Goal: Task Accomplishment & Management: Manage account settings

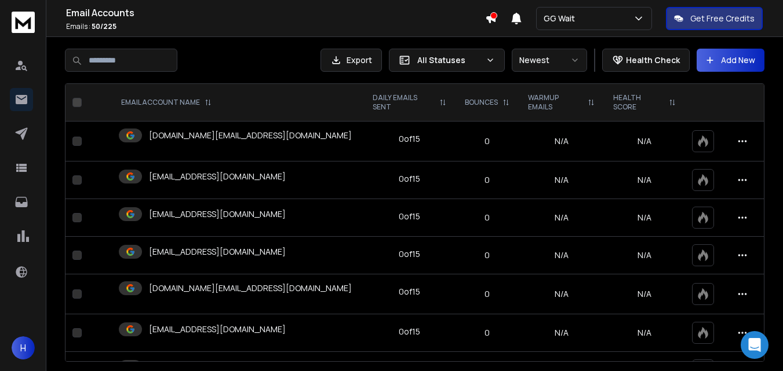
click at [718, 64] on button "Add New" at bounding box center [730, 60] width 68 height 23
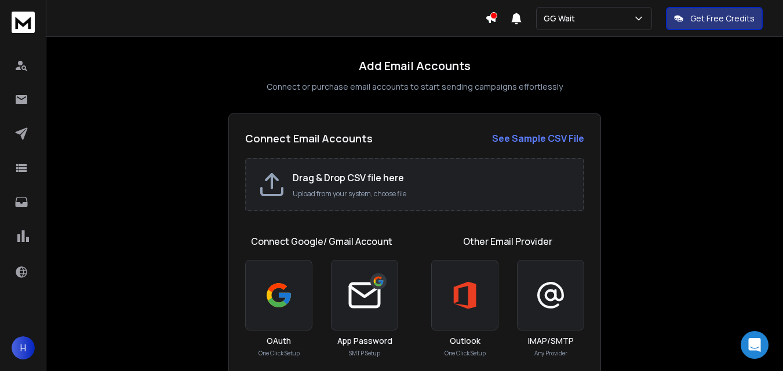
click at [265, 293] on icon at bounding box center [278, 295] width 29 height 35
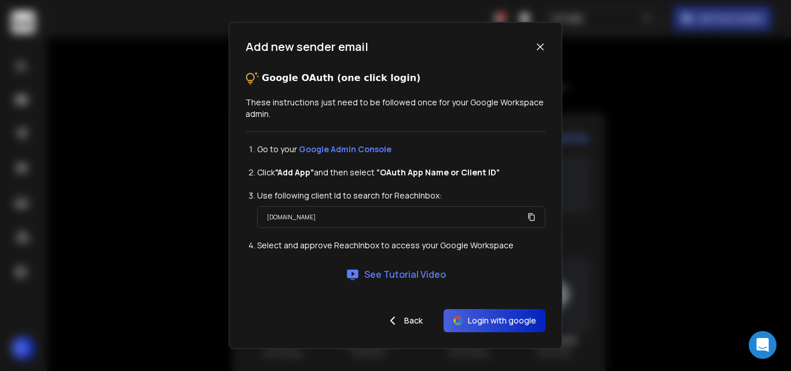
click at [498, 323] on button "Login with google" at bounding box center [495, 320] width 102 height 23
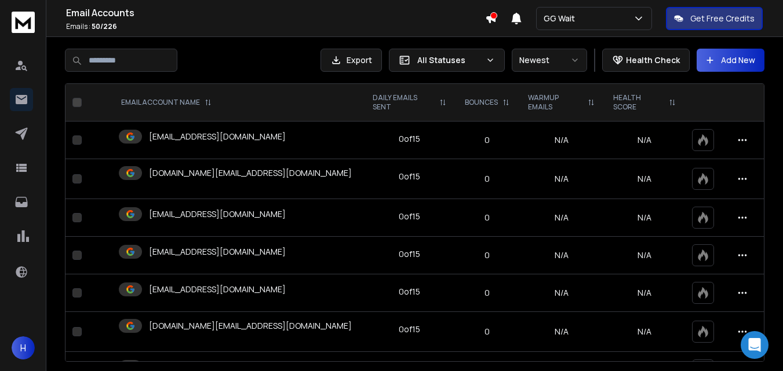
click at [735, 57] on button "Add New" at bounding box center [730, 60] width 68 height 23
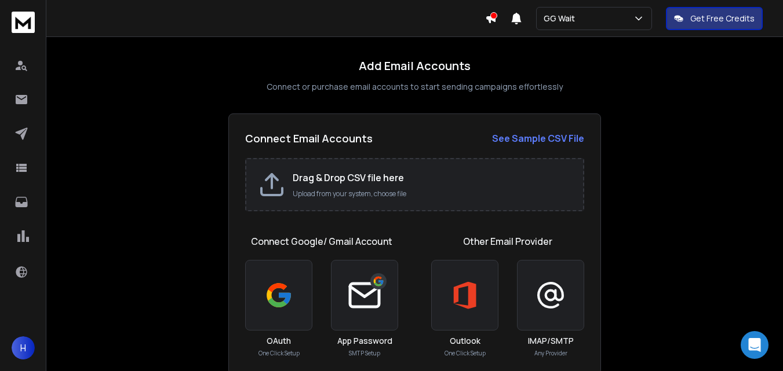
click at [302, 274] on div at bounding box center [278, 295] width 67 height 71
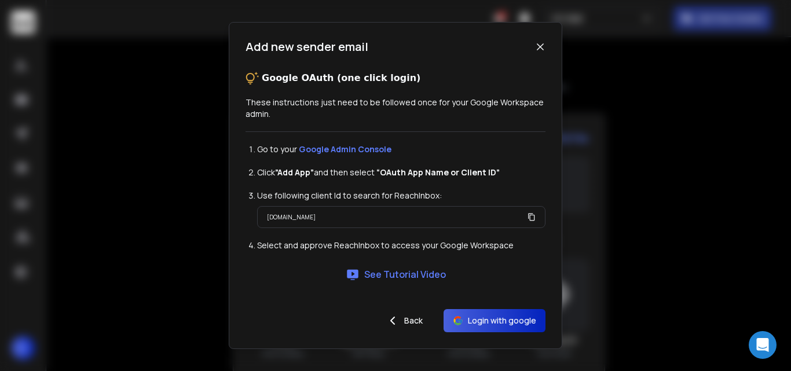
click at [488, 318] on button "Login with google" at bounding box center [495, 320] width 102 height 23
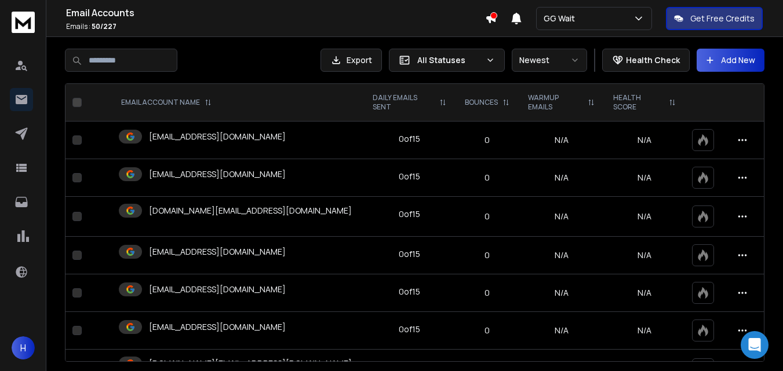
click at [745, 65] on button "Add New" at bounding box center [730, 60] width 68 height 23
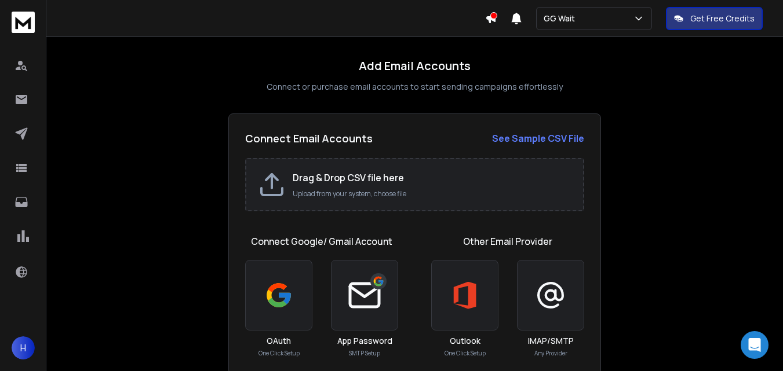
click at [277, 305] on icon at bounding box center [277, 303] width 19 height 10
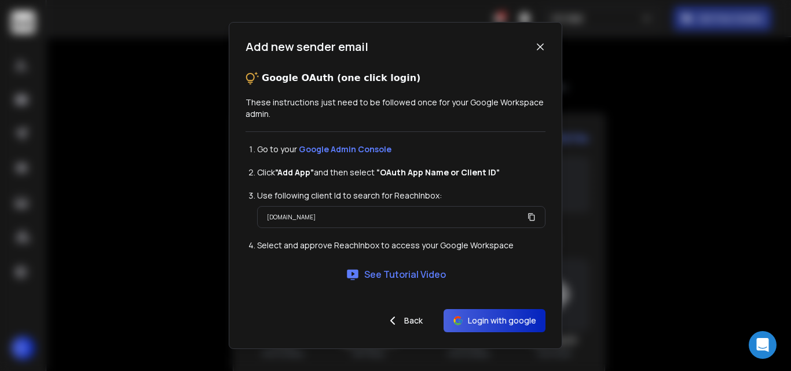
click at [494, 325] on button "Login with google" at bounding box center [495, 320] width 102 height 23
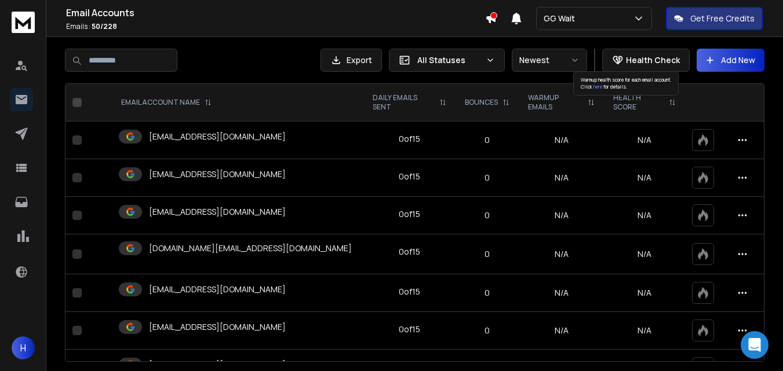
click at [737, 64] on button "Add New" at bounding box center [730, 60] width 68 height 23
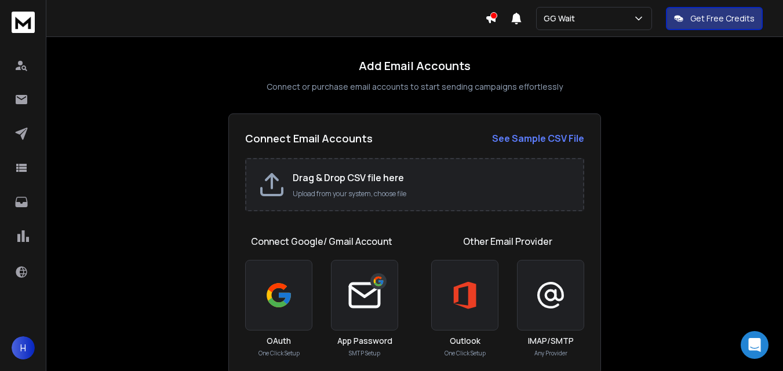
click at [280, 290] on icon at bounding box center [278, 295] width 29 height 35
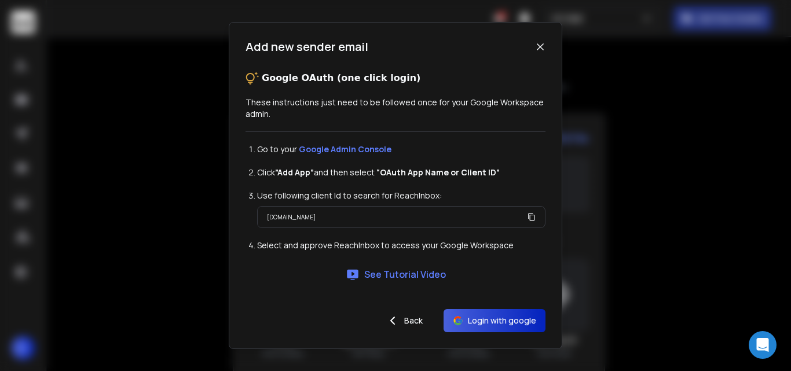
click at [494, 313] on button "Login with google" at bounding box center [495, 320] width 102 height 23
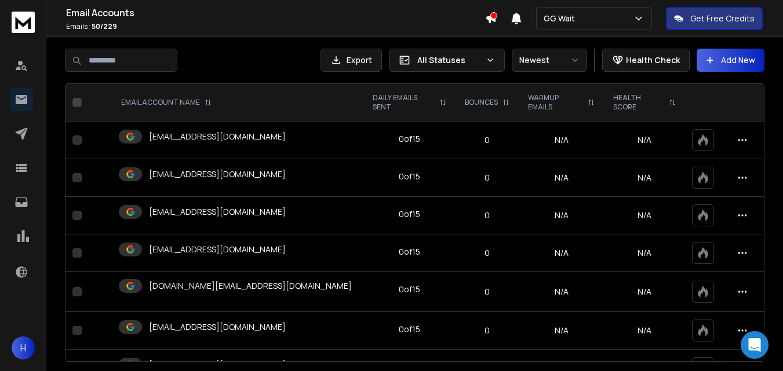
click at [729, 63] on button "Add New" at bounding box center [730, 60] width 68 height 23
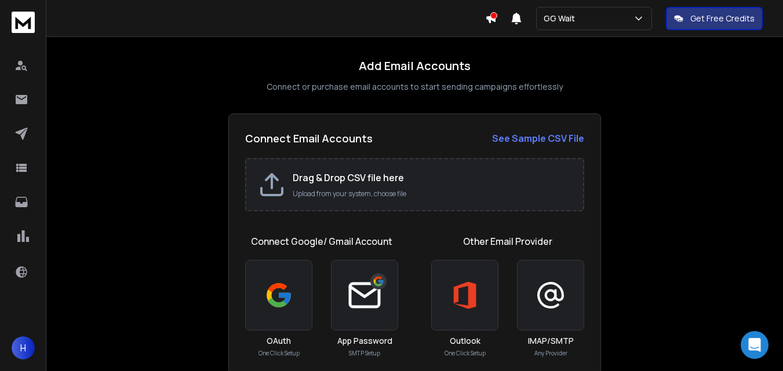
click at [275, 301] on icon at bounding box center [278, 295] width 29 height 35
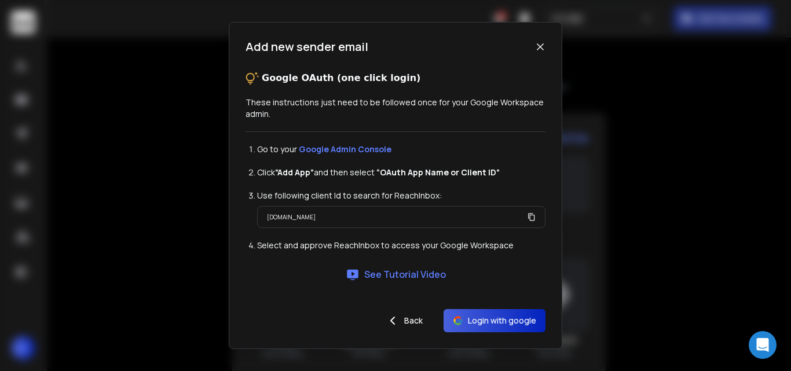
click at [475, 321] on button "Login with google" at bounding box center [495, 320] width 102 height 23
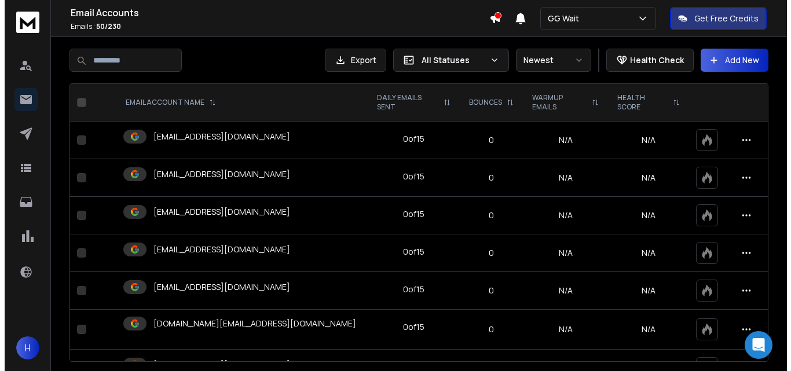
scroll to position [174, 0]
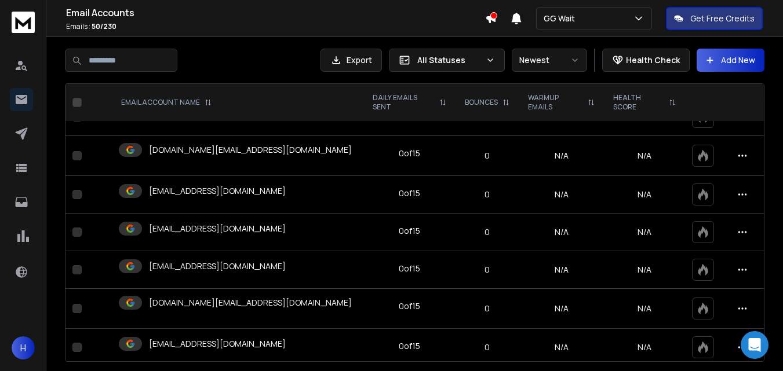
click at [733, 60] on button "Add New" at bounding box center [730, 60] width 68 height 23
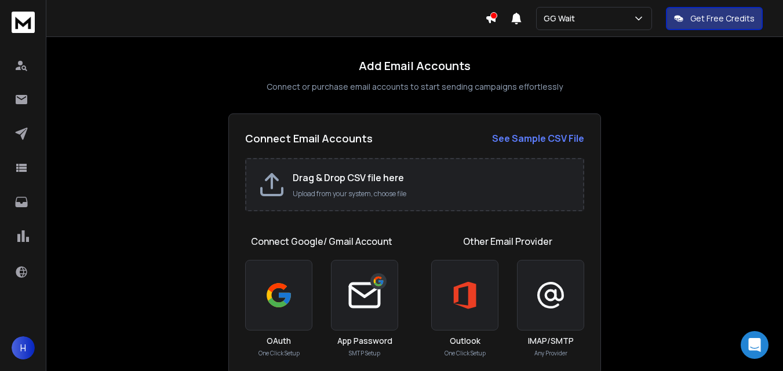
click at [294, 301] on div at bounding box center [278, 295] width 67 height 71
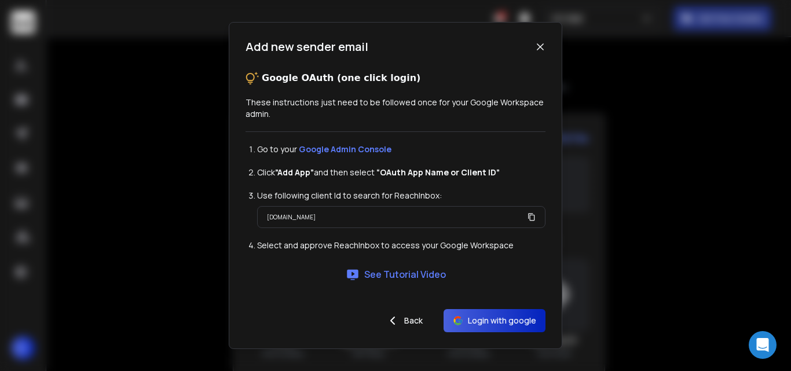
click at [500, 319] on button "Login with google" at bounding box center [495, 320] width 102 height 23
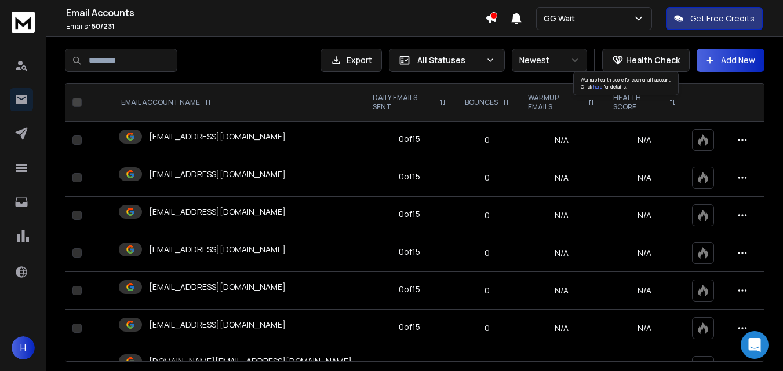
click at [744, 65] on button "Add New" at bounding box center [730, 60] width 68 height 23
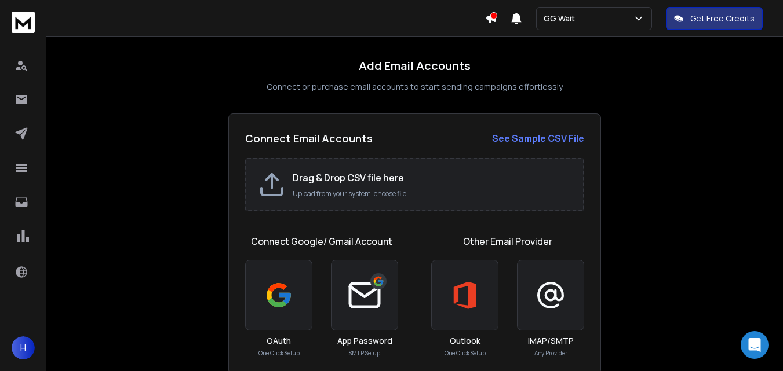
click at [276, 314] on div at bounding box center [278, 295] width 67 height 71
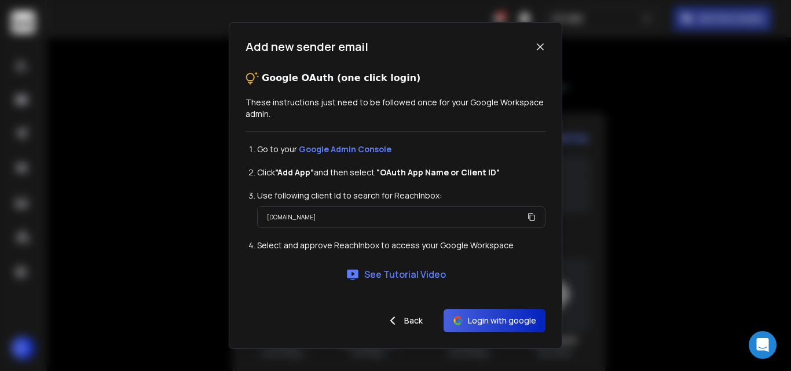
click at [498, 321] on button "Login with google" at bounding box center [495, 320] width 102 height 23
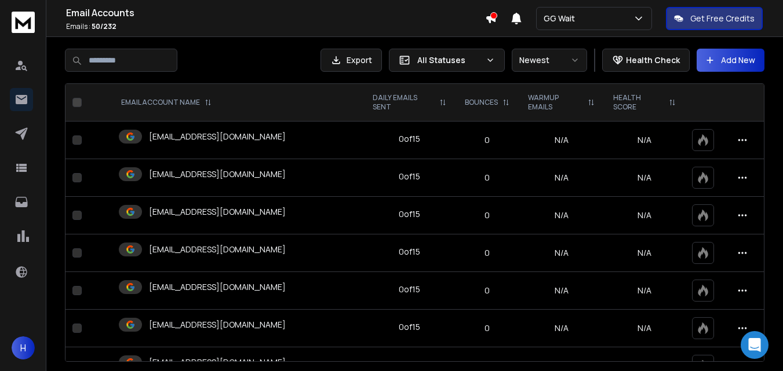
click at [736, 56] on button "Add New" at bounding box center [730, 60] width 68 height 23
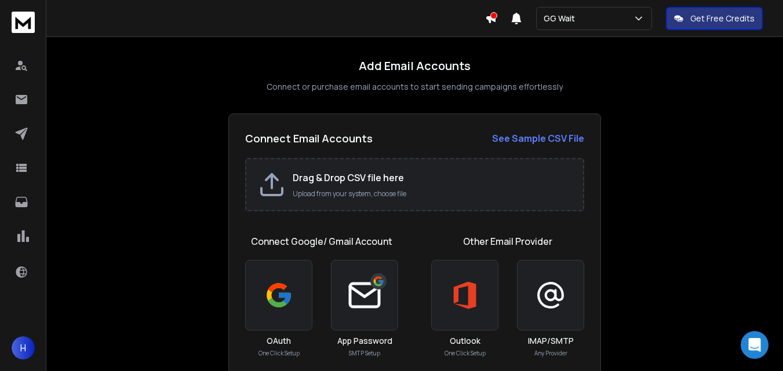
click at [284, 290] on icon at bounding box center [278, 295] width 29 height 35
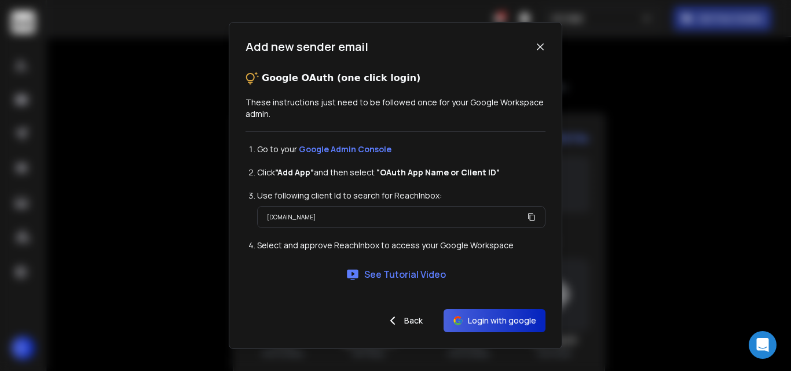
click at [488, 319] on button "Login with google" at bounding box center [495, 320] width 102 height 23
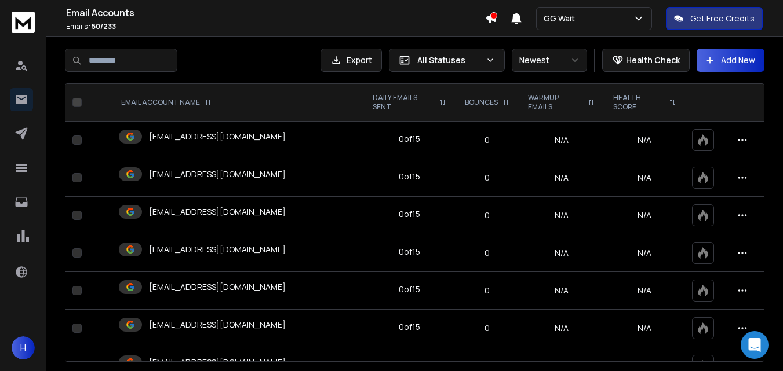
click at [738, 53] on button "Add New" at bounding box center [730, 60] width 68 height 23
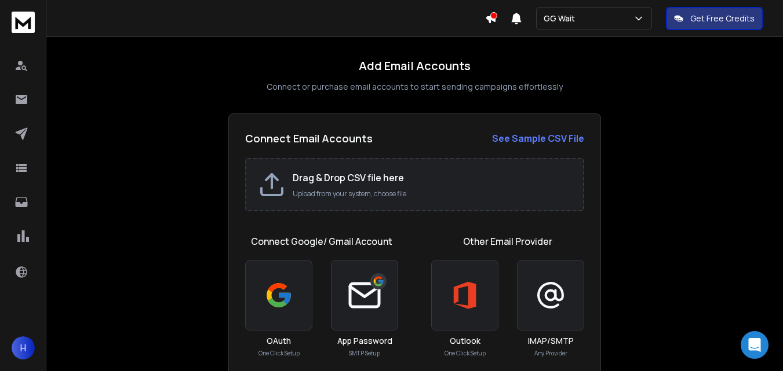
click at [295, 310] on div at bounding box center [278, 295] width 67 height 71
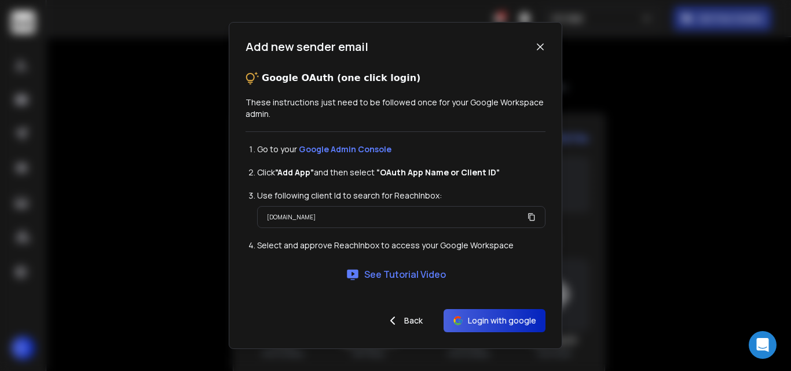
click at [480, 320] on button "Login with google" at bounding box center [495, 320] width 102 height 23
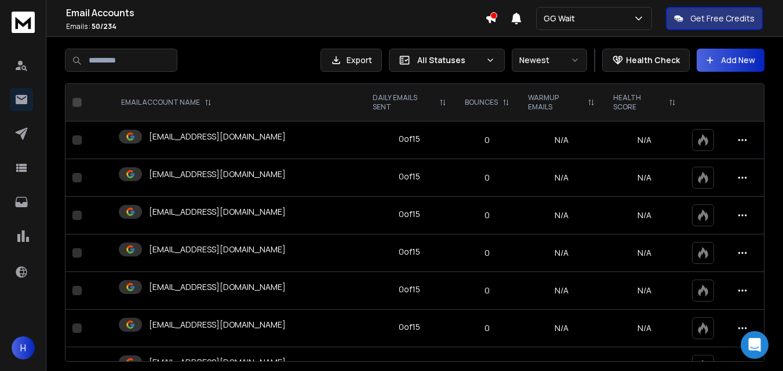
click at [720, 66] on button "Add New" at bounding box center [730, 60] width 68 height 23
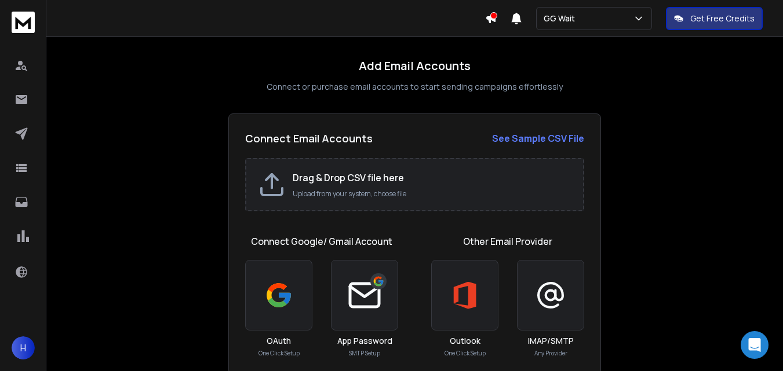
click at [276, 298] on icon at bounding box center [278, 295] width 29 height 35
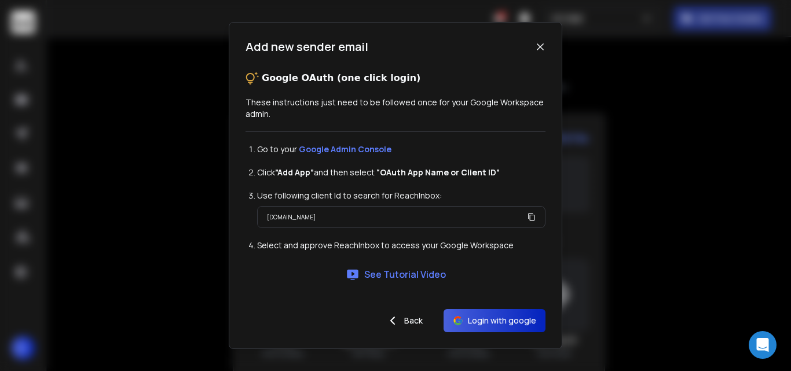
drag, startPoint x: 477, startPoint y: 328, endPoint x: 454, endPoint y: 299, distance: 37.1
click at [477, 328] on button "Login with google" at bounding box center [495, 320] width 102 height 23
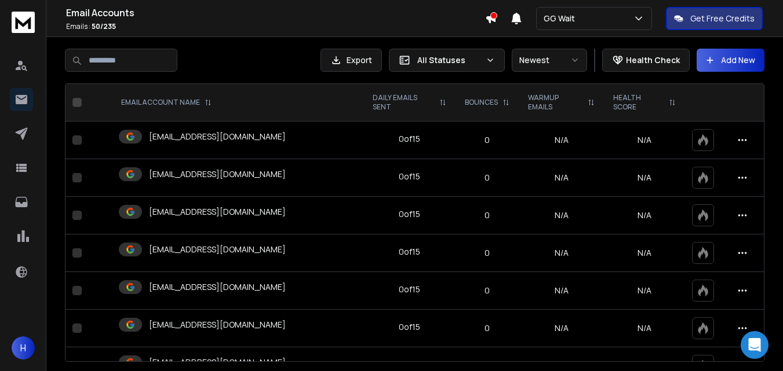
click at [729, 60] on button "Add New" at bounding box center [730, 60] width 68 height 23
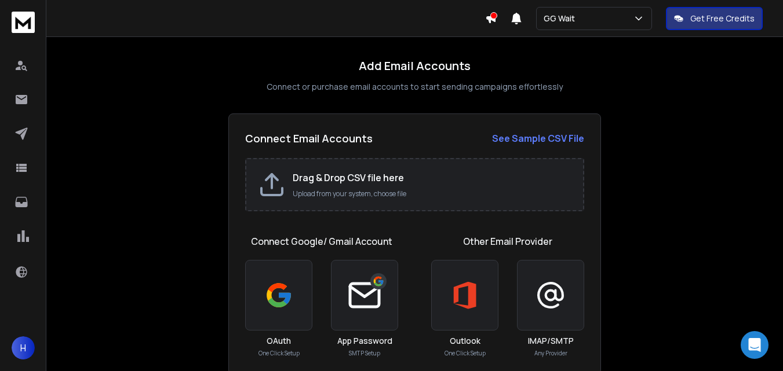
click at [265, 314] on div at bounding box center [278, 295] width 67 height 71
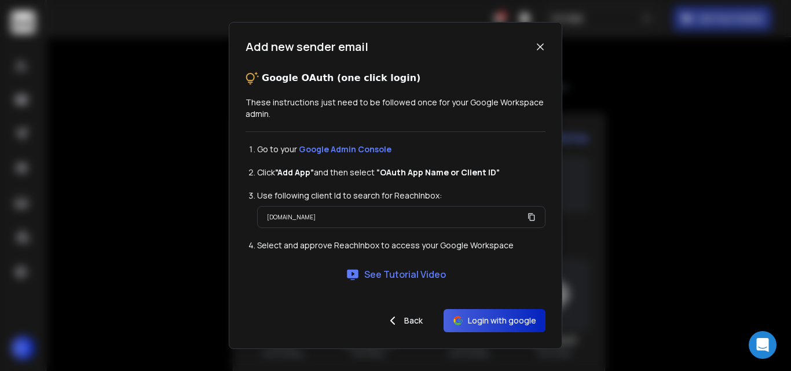
click at [502, 325] on button "Login with google" at bounding box center [495, 320] width 102 height 23
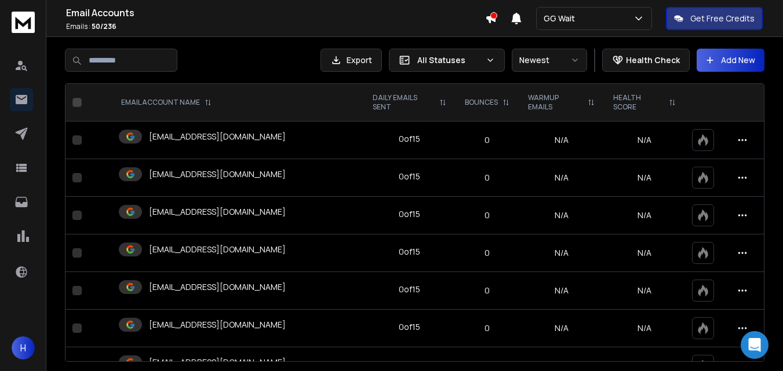
click at [722, 61] on button "Add New" at bounding box center [730, 60] width 68 height 23
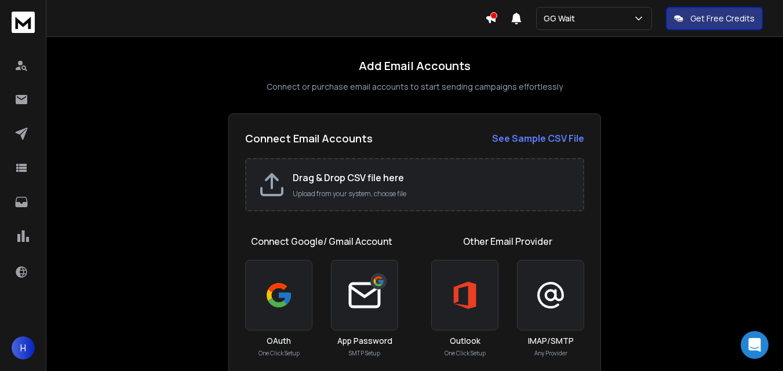
click at [290, 282] on icon at bounding box center [278, 295] width 29 height 35
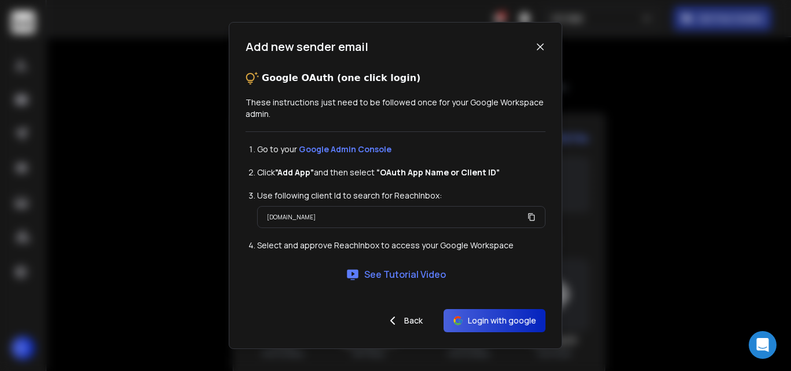
click at [496, 316] on button "Login with google" at bounding box center [495, 320] width 102 height 23
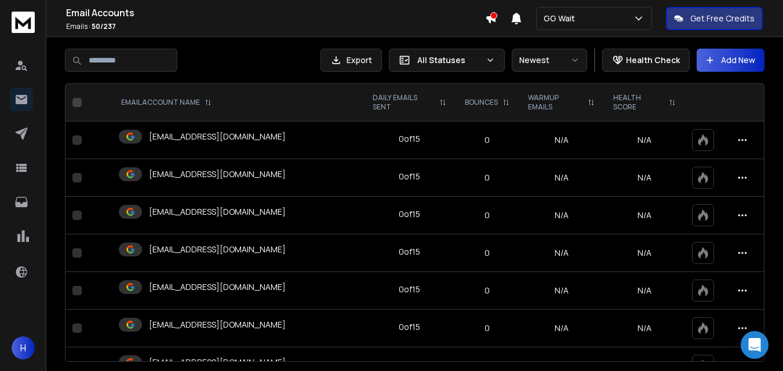
click at [718, 60] on button "Add New" at bounding box center [730, 60] width 68 height 23
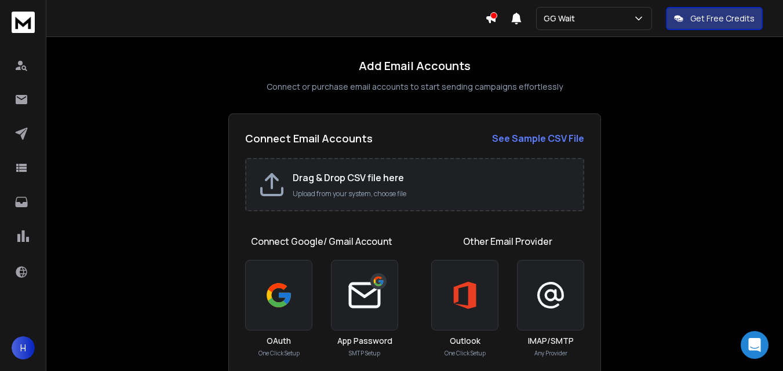
click at [267, 306] on icon at bounding box center [278, 295] width 29 height 35
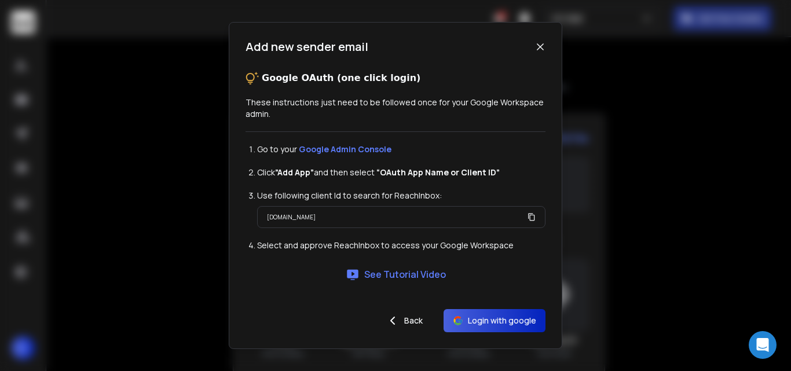
click at [500, 321] on button "Login with google" at bounding box center [495, 320] width 102 height 23
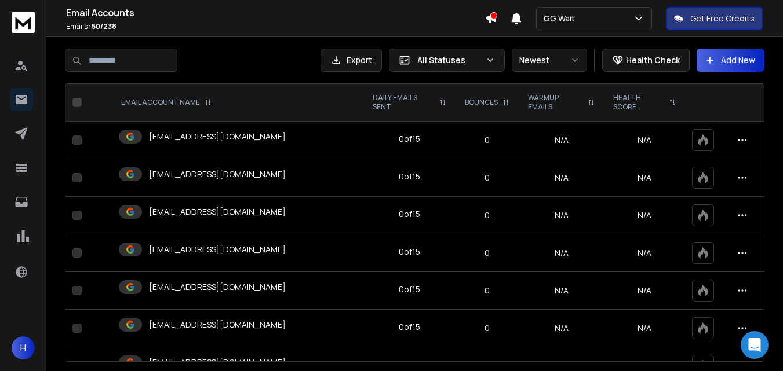
click at [717, 61] on button "Add New" at bounding box center [730, 60] width 68 height 23
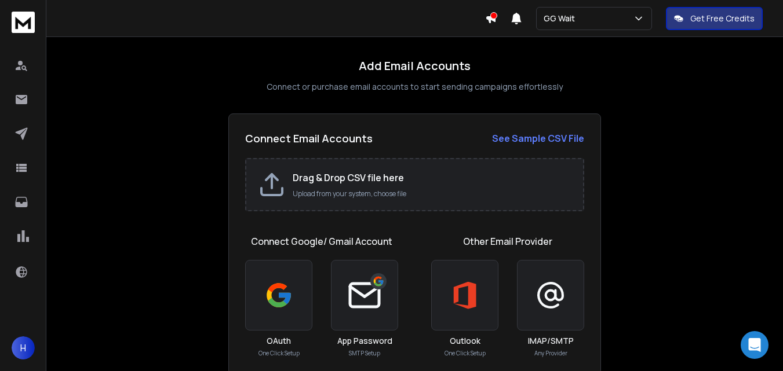
click at [282, 302] on icon at bounding box center [277, 303] width 19 height 10
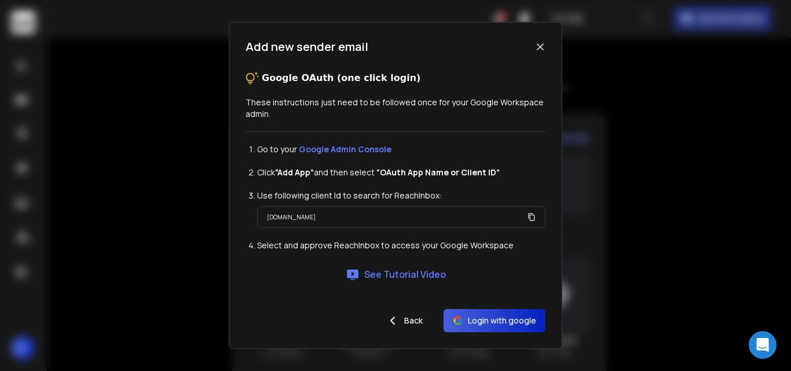
click at [491, 305] on div "Google OAuth (one click login) These instructions just need to be followed once…" at bounding box center [396, 201] width 300 height 261
click at [488, 315] on button "Login with google" at bounding box center [495, 320] width 102 height 23
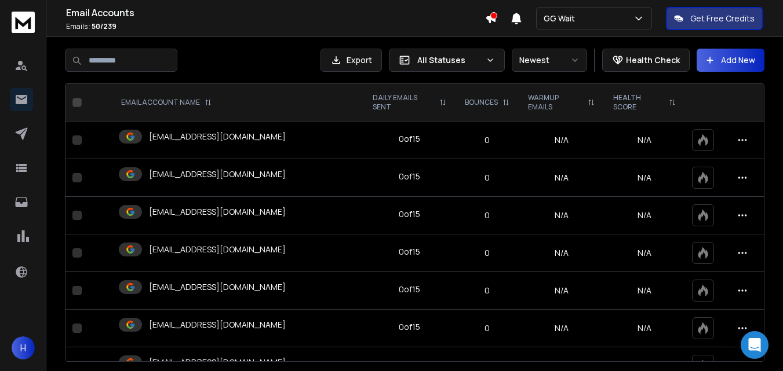
click at [731, 56] on button "Add New" at bounding box center [730, 60] width 68 height 23
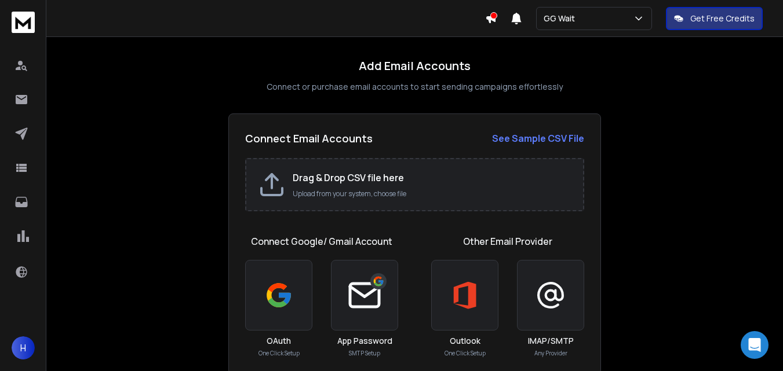
click at [276, 302] on icon at bounding box center [277, 303] width 19 height 10
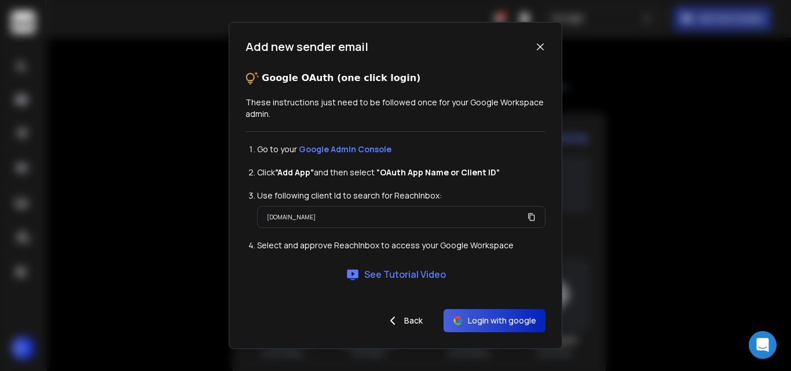
click at [500, 319] on button "Login with google" at bounding box center [495, 320] width 102 height 23
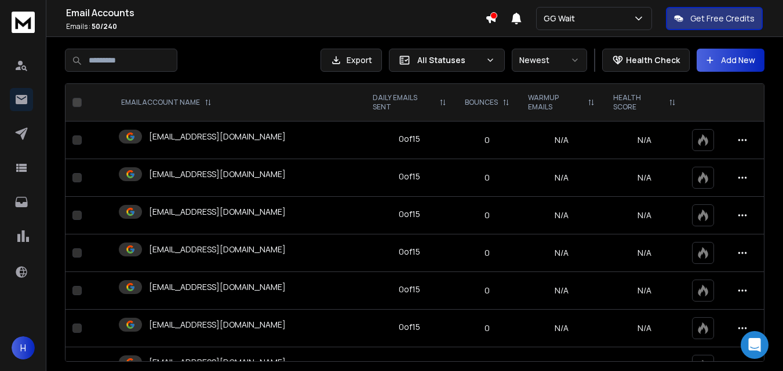
click at [726, 57] on button "Add New" at bounding box center [730, 60] width 68 height 23
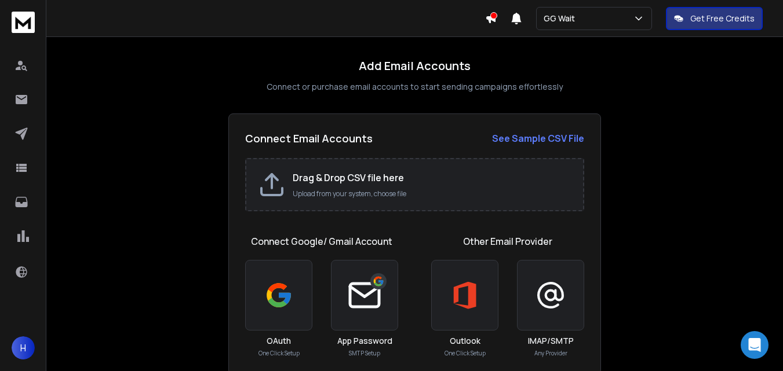
click at [276, 299] on icon at bounding box center [278, 295] width 29 height 35
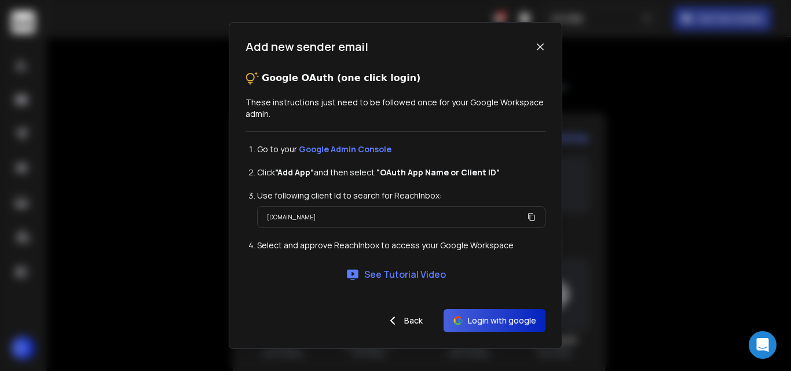
click at [487, 312] on button "Login with google" at bounding box center [495, 320] width 102 height 23
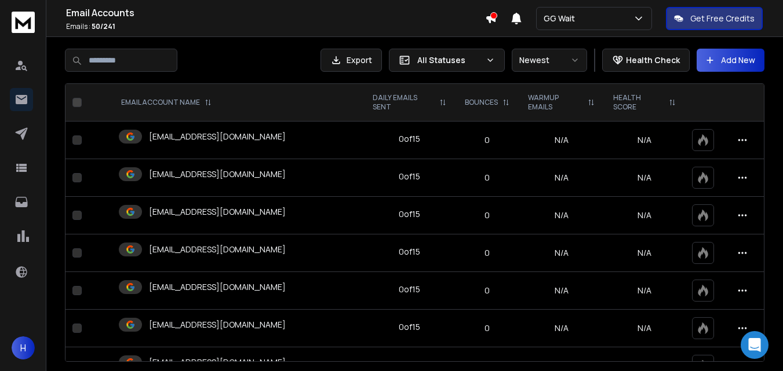
click at [720, 57] on button "Add New" at bounding box center [730, 60] width 68 height 23
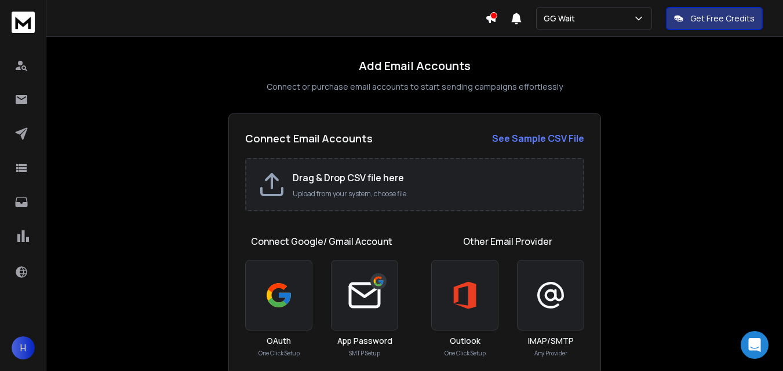
click at [299, 301] on div at bounding box center [278, 295] width 67 height 71
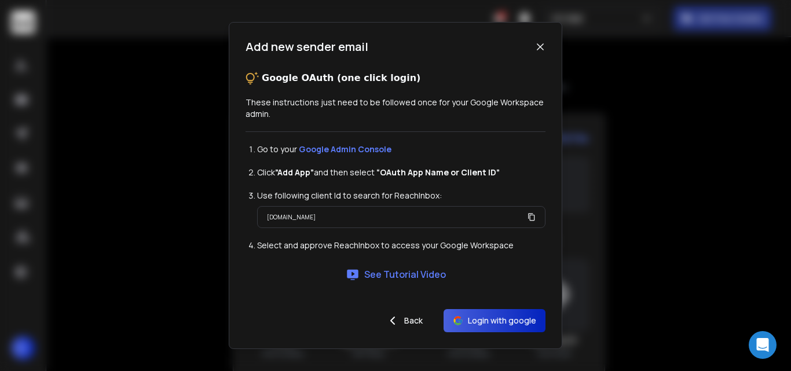
click at [494, 327] on button "Login with google" at bounding box center [495, 320] width 102 height 23
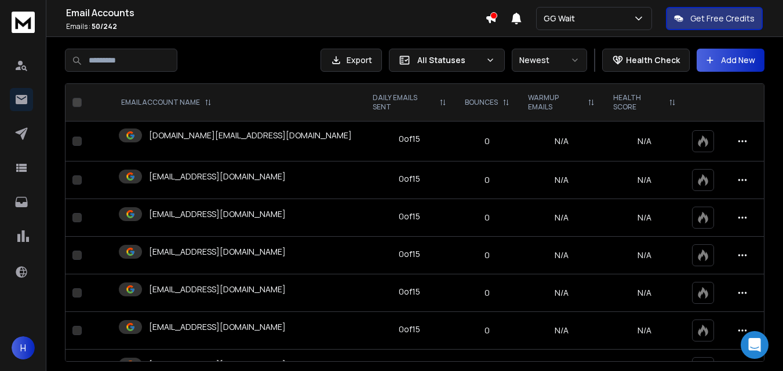
click at [735, 56] on button "Add New" at bounding box center [730, 60] width 68 height 23
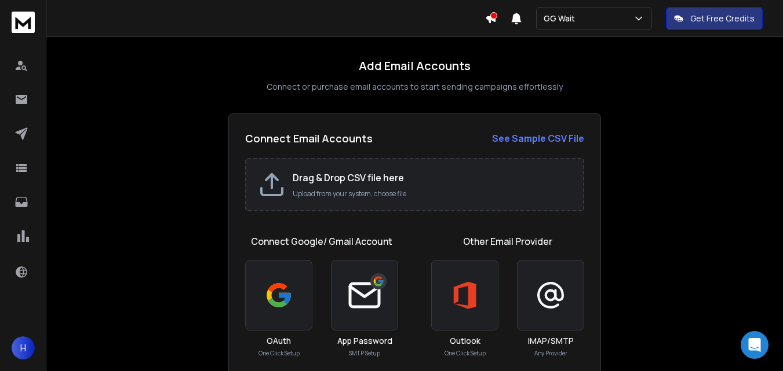
click at [282, 289] on icon at bounding box center [277, 287] width 19 height 9
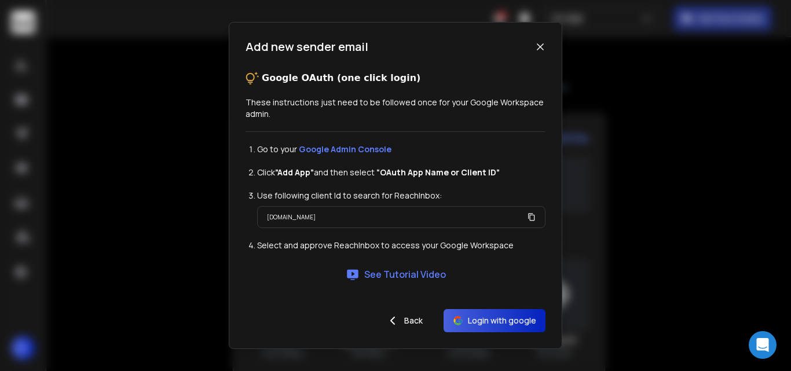
click at [494, 312] on button "Login with google" at bounding box center [495, 320] width 102 height 23
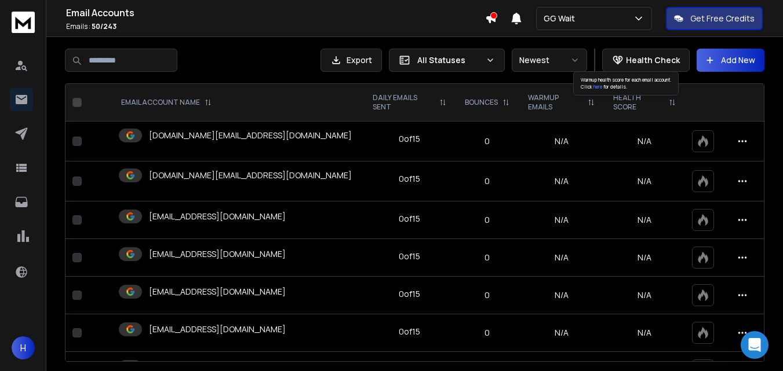
click at [717, 60] on button "Add New" at bounding box center [730, 60] width 68 height 23
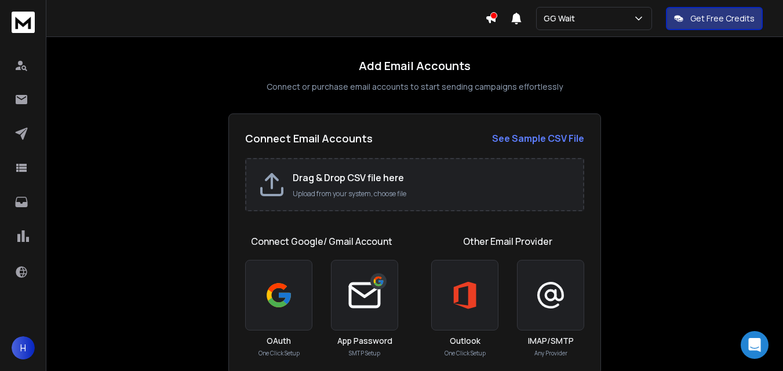
click at [284, 305] on icon at bounding box center [277, 303] width 19 height 10
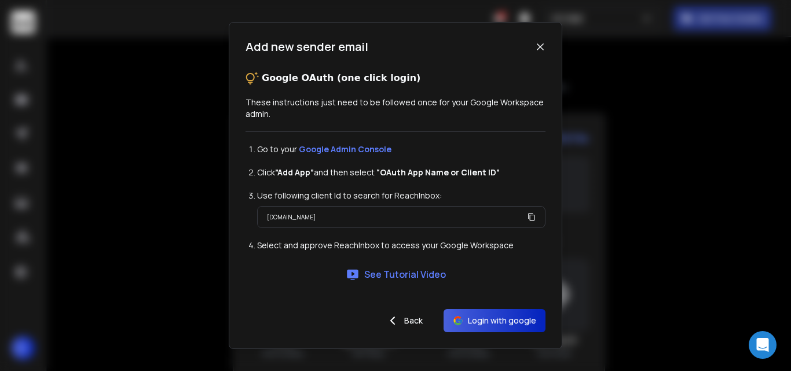
click at [467, 317] on button "Login with google" at bounding box center [495, 320] width 102 height 23
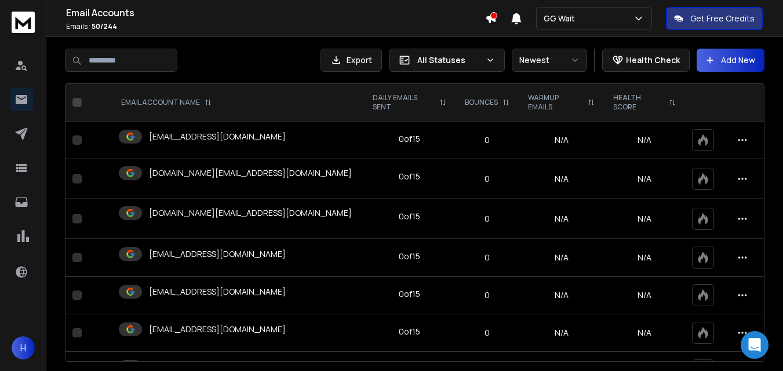
click at [719, 63] on button "Add New" at bounding box center [730, 60] width 68 height 23
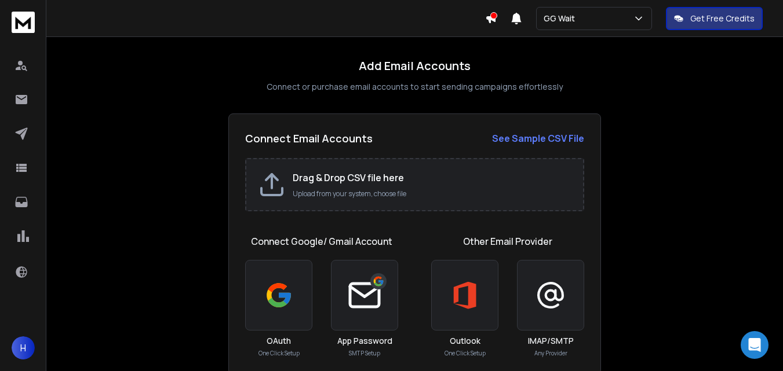
click at [275, 306] on icon at bounding box center [277, 303] width 19 height 10
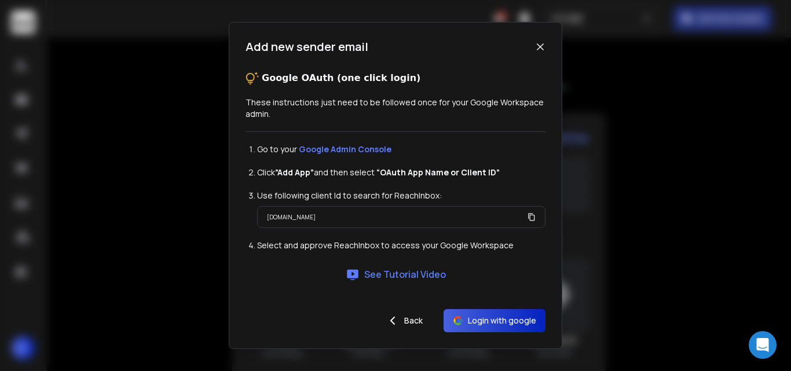
click at [509, 308] on div "Google OAuth (one click login) These instructions just need to be followed once…" at bounding box center [396, 201] width 300 height 261
click at [507, 315] on button "Login with google" at bounding box center [495, 320] width 102 height 23
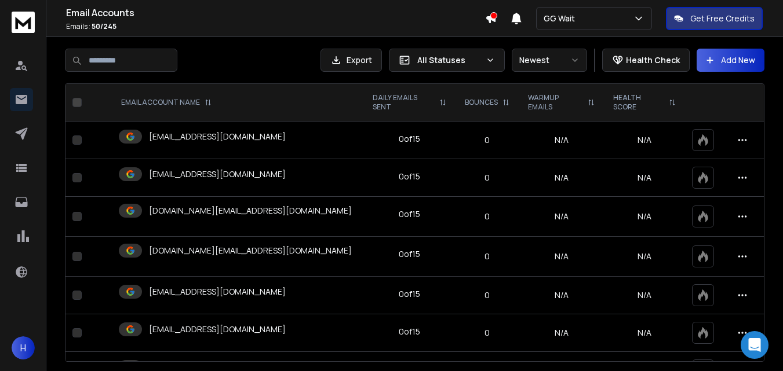
click at [717, 60] on button "Add New" at bounding box center [730, 60] width 68 height 23
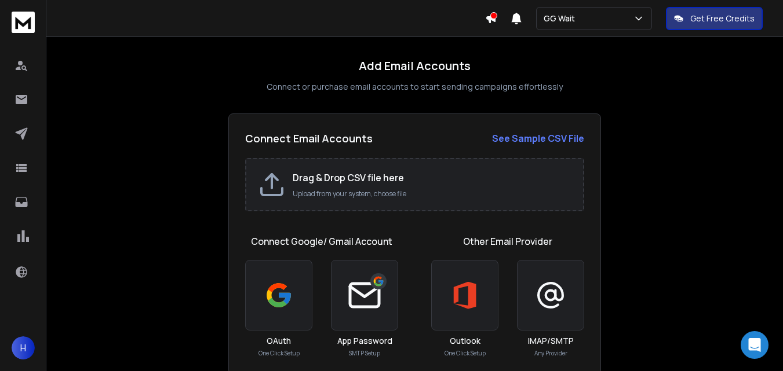
click at [283, 281] on icon at bounding box center [278, 295] width 29 height 35
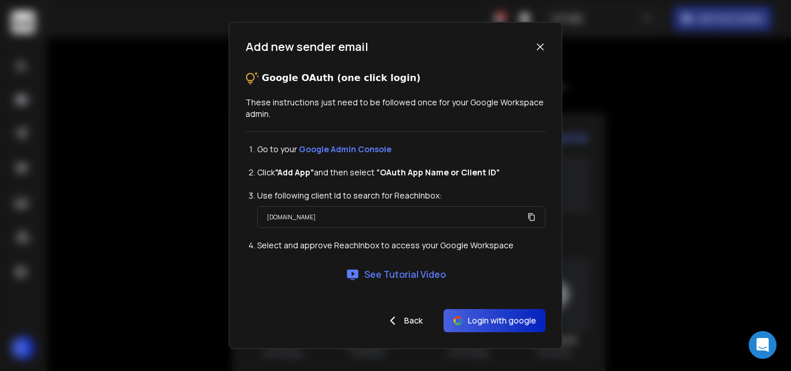
click at [496, 318] on button "Login with google" at bounding box center [495, 320] width 102 height 23
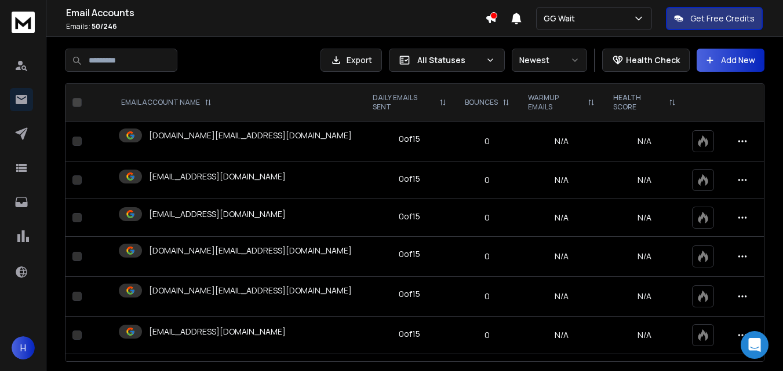
click at [717, 59] on button "Add New" at bounding box center [730, 60] width 68 height 23
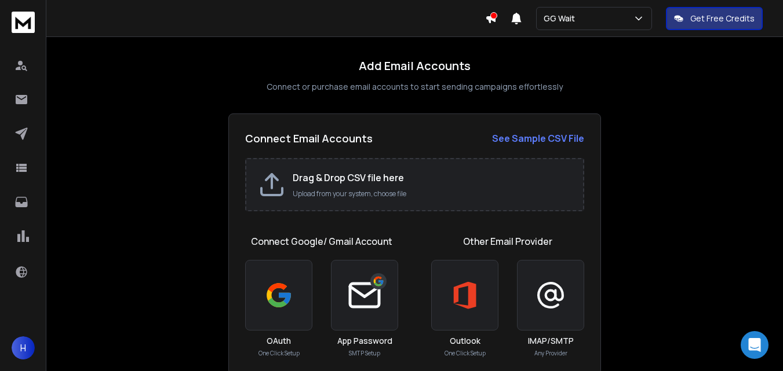
click at [275, 298] on icon at bounding box center [278, 295] width 29 height 35
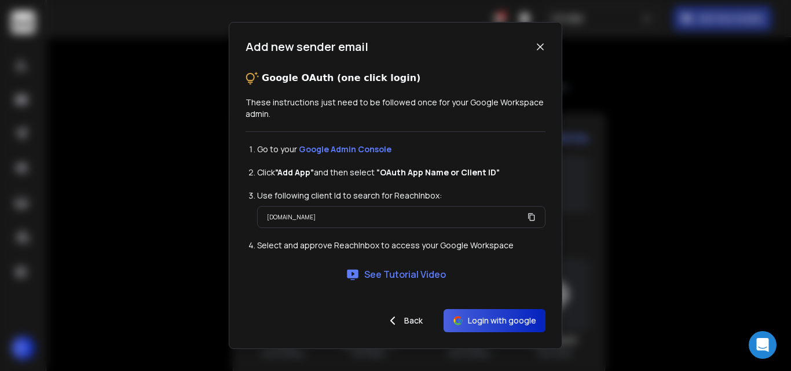
click at [502, 317] on button "Login with google" at bounding box center [495, 320] width 102 height 23
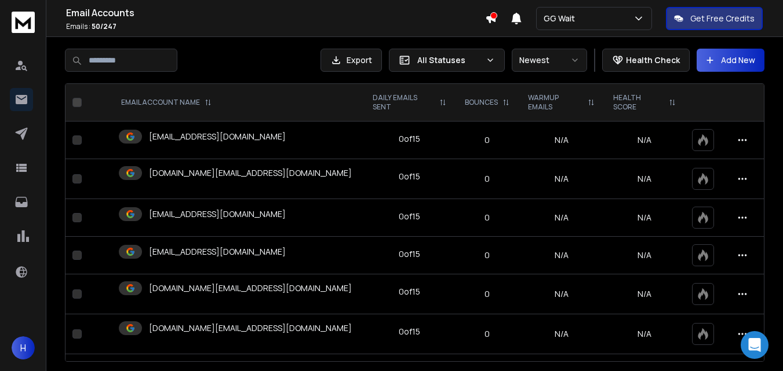
click at [721, 66] on button "Add New" at bounding box center [730, 60] width 68 height 23
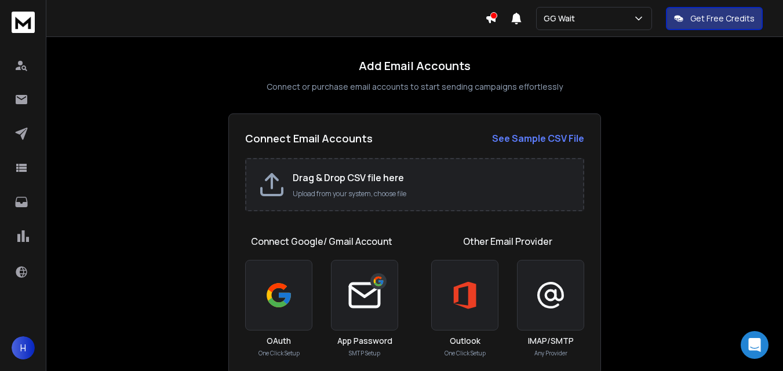
click at [301, 283] on div at bounding box center [278, 295] width 67 height 71
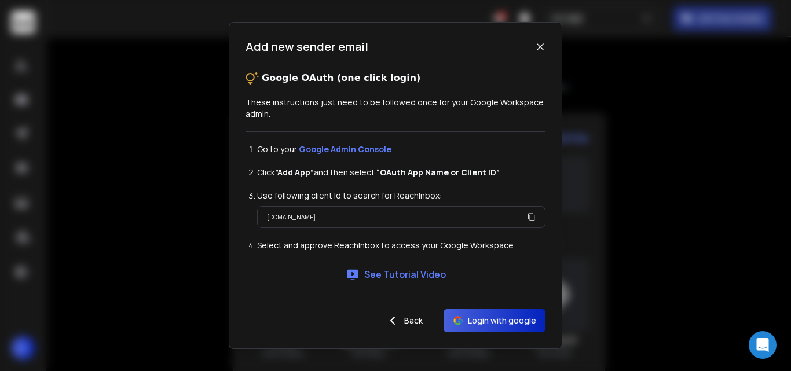
click at [486, 313] on button "Login with google" at bounding box center [495, 320] width 102 height 23
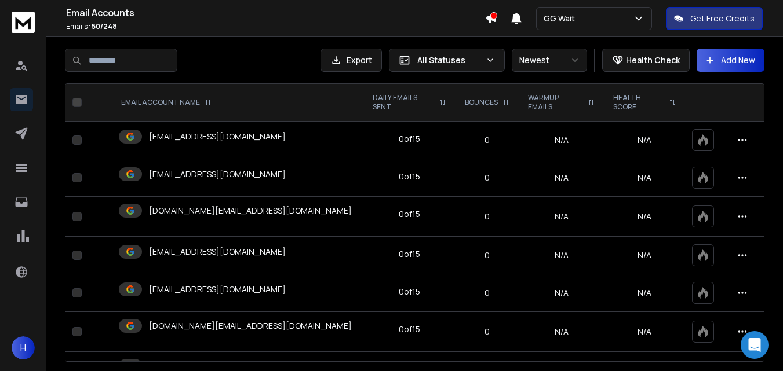
click at [729, 62] on button "Add New" at bounding box center [730, 60] width 68 height 23
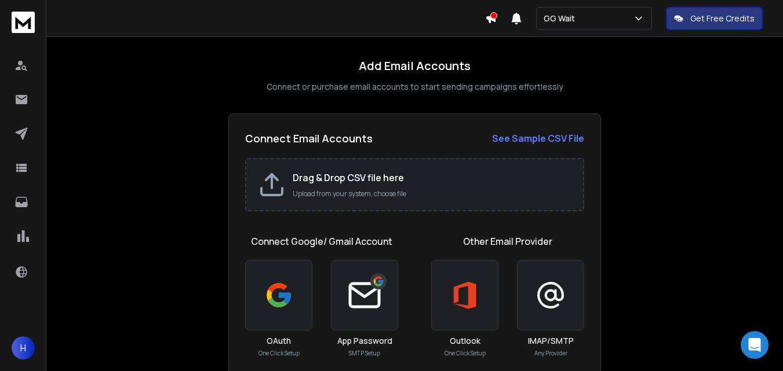
click at [295, 299] on div at bounding box center [278, 295] width 67 height 71
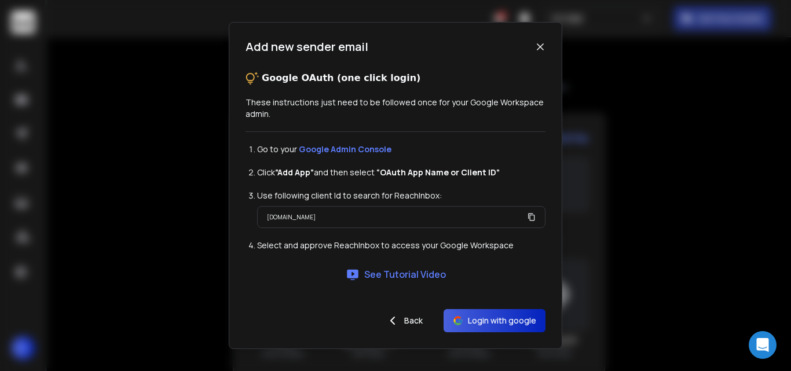
click at [489, 315] on button "Login with google" at bounding box center [495, 320] width 102 height 23
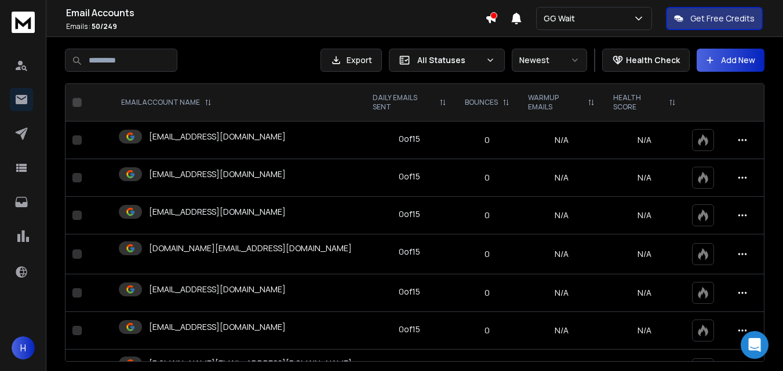
click at [732, 61] on button "Add New" at bounding box center [730, 60] width 68 height 23
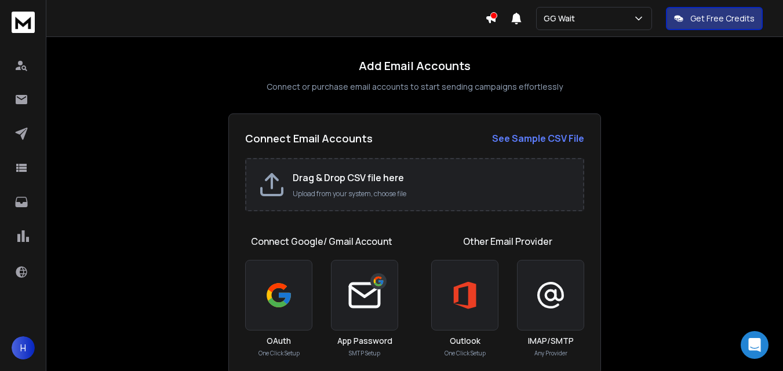
click at [285, 310] on icon at bounding box center [278, 295] width 29 height 35
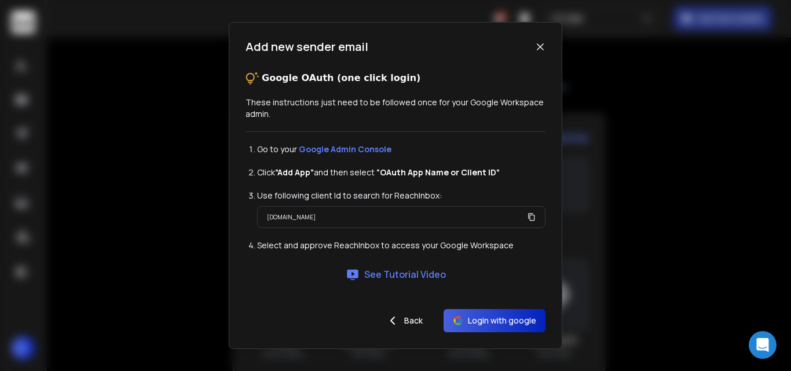
click at [486, 311] on button "Login with google" at bounding box center [495, 320] width 102 height 23
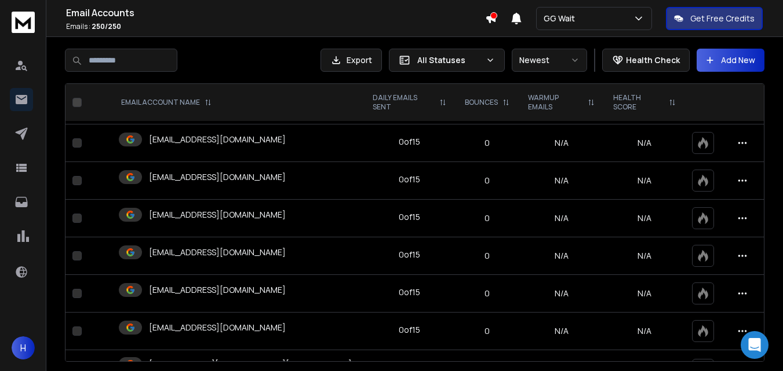
scroll to position [7260, 0]
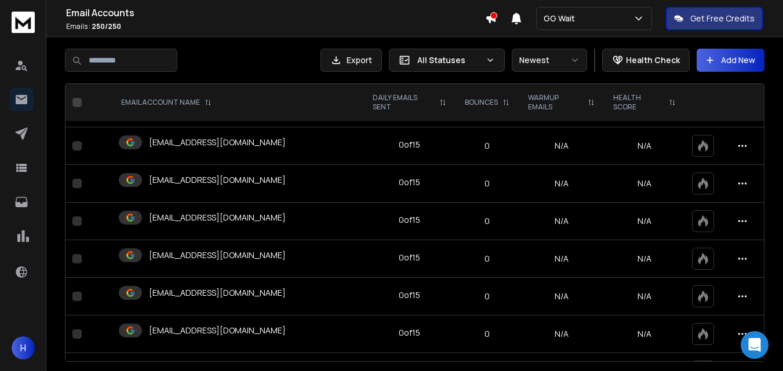
click at [728, 249] on button at bounding box center [742, 259] width 29 height 20
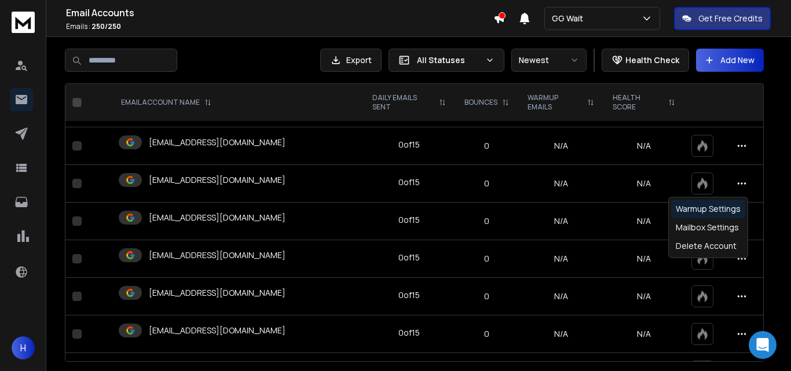
click at [717, 207] on div "Warmup Settings" at bounding box center [708, 209] width 74 height 19
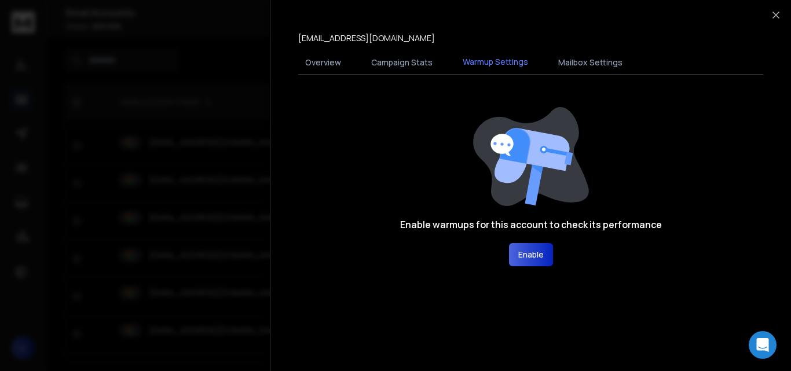
click at [545, 258] on button "Enable" at bounding box center [531, 254] width 44 height 23
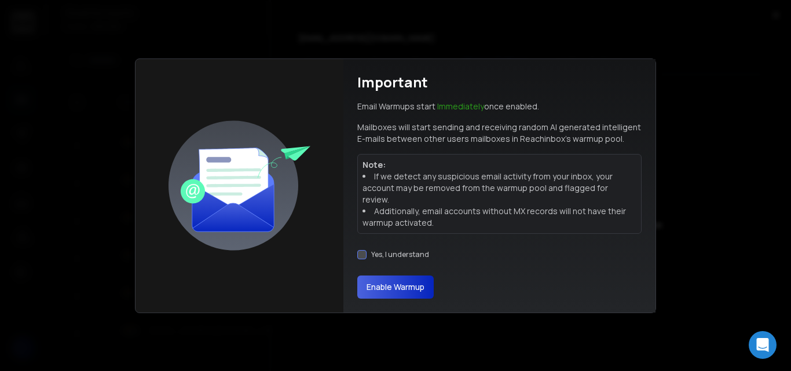
click at [393, 250] on label "Yes, I understand" at bounding box center [400, 254] width 58 height 9
click at [363, 250] on button "Yes, I understand" at bounding box center [361, 254] width 9 height 9
click at [391, 283] on button "Enable Warmup" at bounding box center [395, 287] width 76 height 23
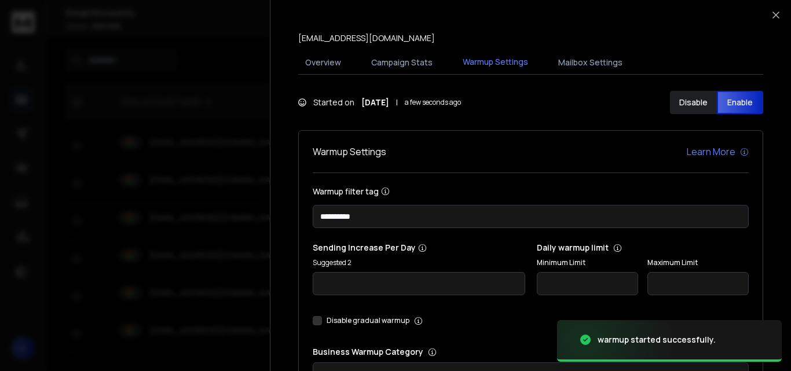
type input "**********"
type input "*"
type input "**"
click at [774, 13] on icon "button" at bounding box center [776, 15] width 6 height 6
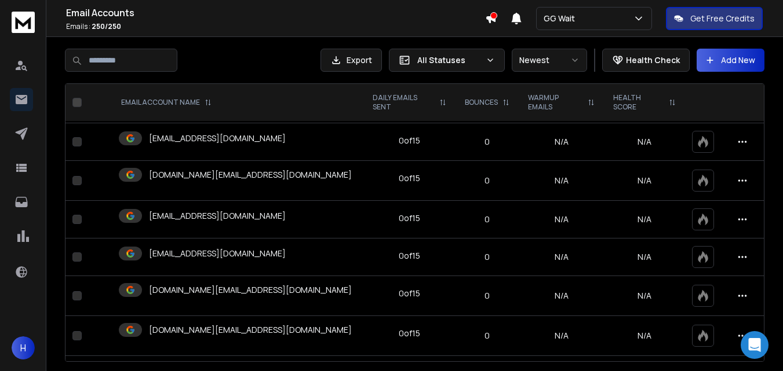
scroll to position [0, 0]
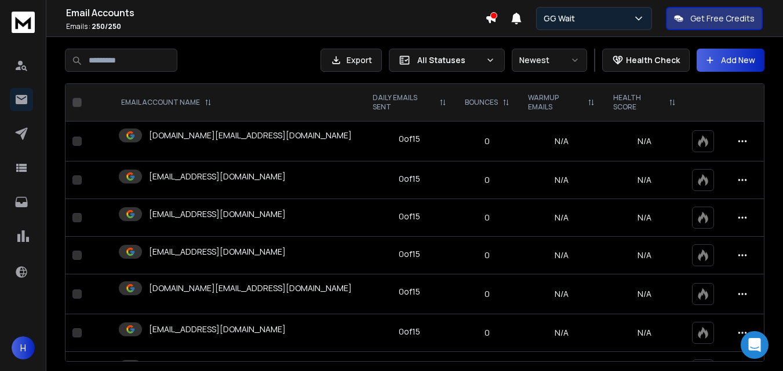
click at [595, 16] on div "GG Wait" at bounding box center [593, 19] width 101 height 12
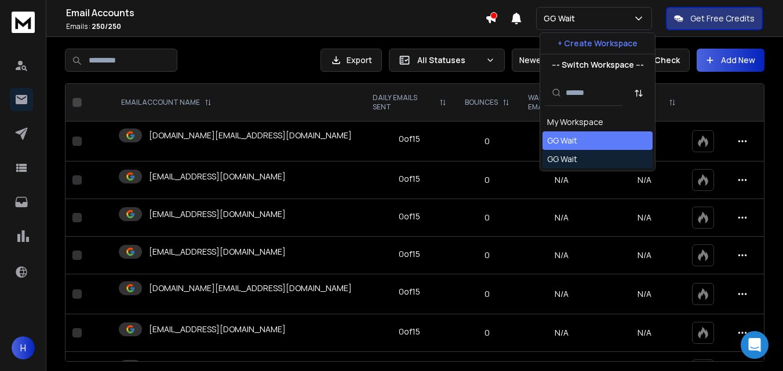
click at [268, 54] on div at bounding box center [189, 60] width 249 height 23
